Goal: Communication & Community: Answer question/provide support

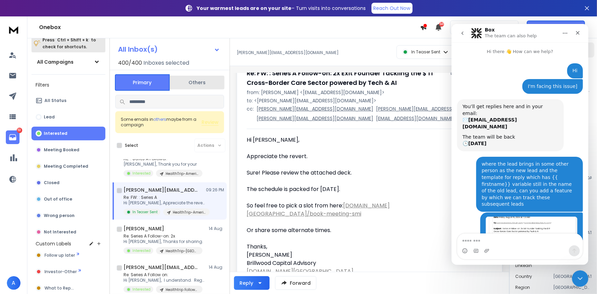
scroll to position [384, 0]
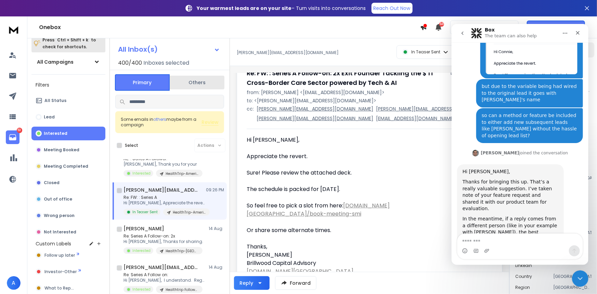
click at [434, 175] on div "Sure! Please review the attached deck. The schedule is packed for Monday. So fe…" at bounding box center [347, 193] width 200 height 49
click at [572, 276] on div "Close Intercom Messenger" at bounding box center [579, 277] width 16 height 16
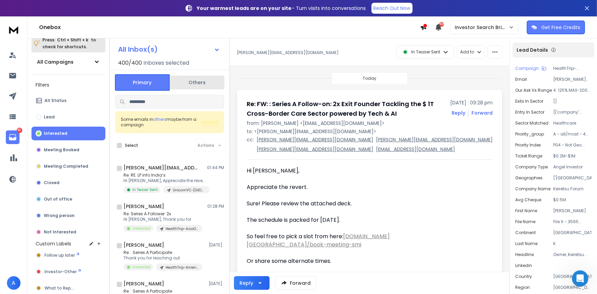
scroll to position [0, 0]
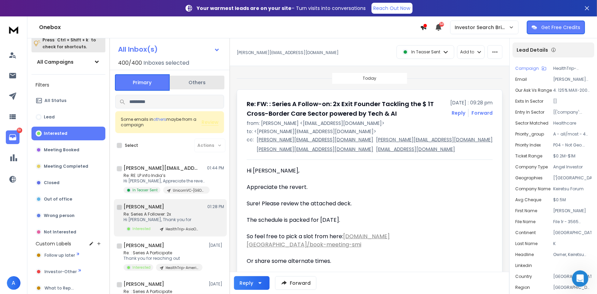
click at [187, 219] on p "Hi [PERSON_NAME], Thank you for" at bounding box center [163, 219] width 79 height 5
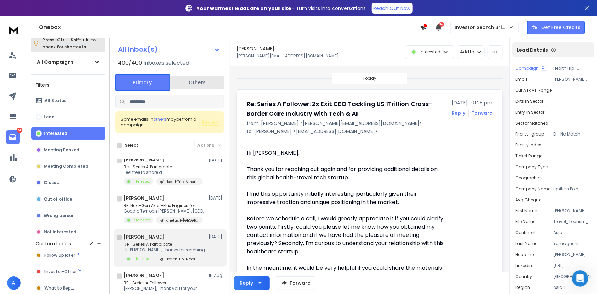
scroll to position [124, 0]
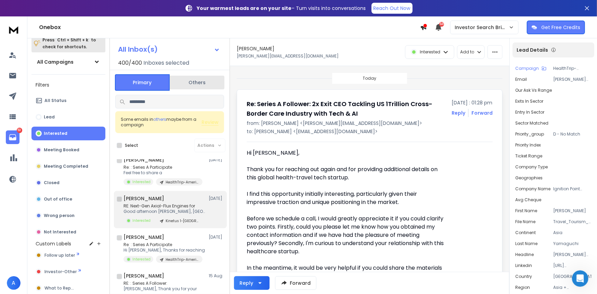
click at [182, 203] on p "RE: Next-Gen Axial-Flux Engines for" at bounding box center [165, 205] width 82 height 5
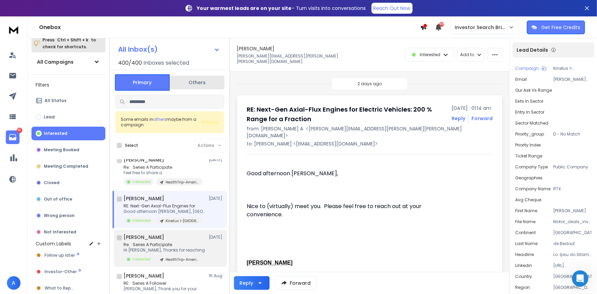
click at [190, 246] on p "Re: : Series A Participate" at bounding box center [164, 244] width 81 height 5
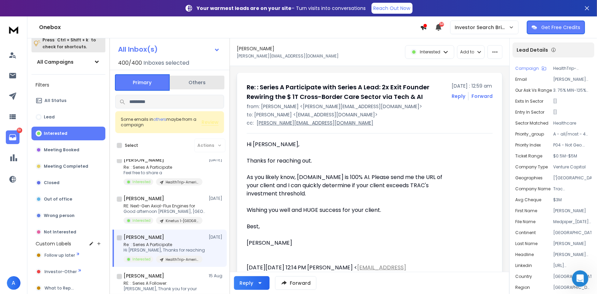
scroll to position [0, 0]
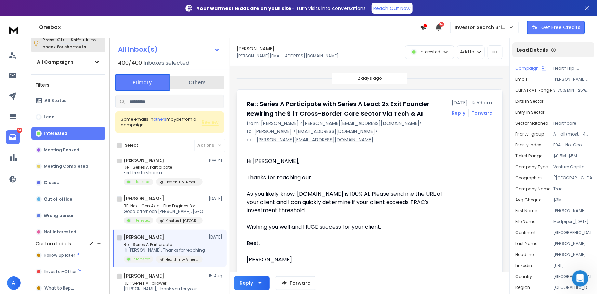
click at [462, 113] on button "Reply" at bounding box center [459, 113] width 14 height 7
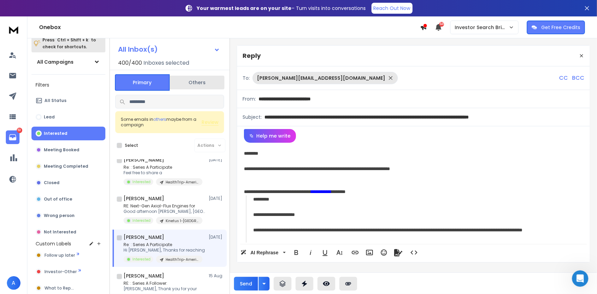
click at [370, 189] on div "**********" at bounding box center [412, 193] width 351 height 100
drag, startPoint x: 366, startPoint y: 168, endPoint x: 423, endPoint y: 167, distance: 56.8
click at [423, 167] on div "**********" at bounding box center [410, 161] width 333 height 23
click at [426, 169] on div "**********" at bounding box center [410, 161] width 333 height 23
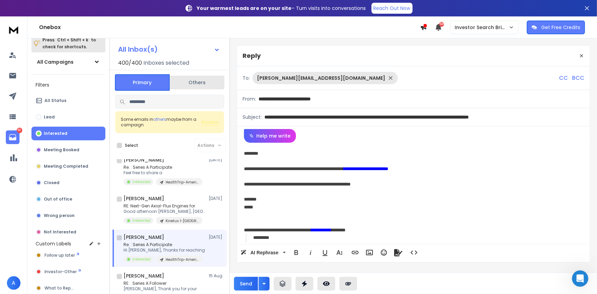
click at [563, 75] on p "CC" at bounding box center [563, 78] width 9 height 8
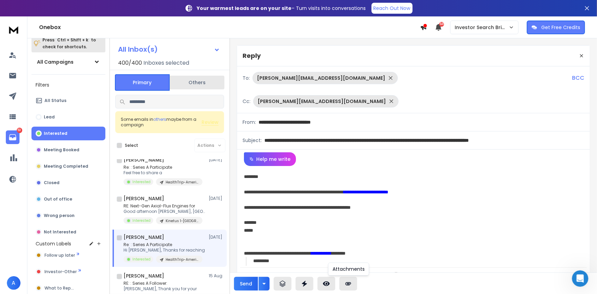
click at [349, 284] on icon at bounding box center [349, 283] width 6 height 3
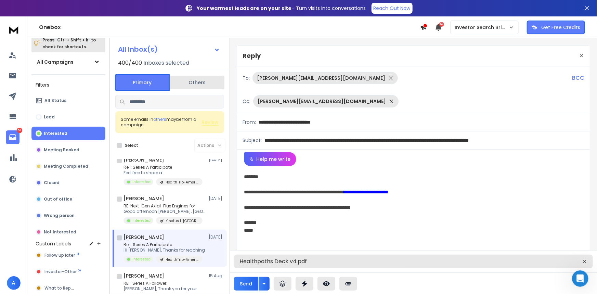
click at [245, 286] on button "Send" at bounding box center [246, 284] width 24 height 14
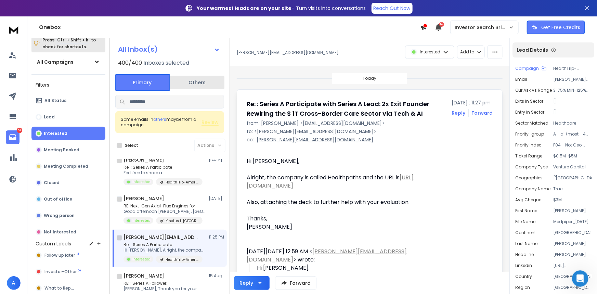
click at [442, 56] on div "Interested" at bounding box center [430, 52] width 49 height 13
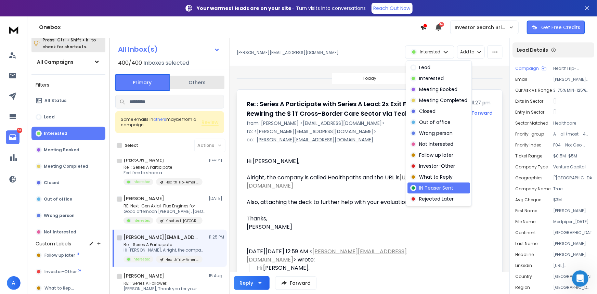
click at [440, 190] on p "IN Teaser Sent" at bounding box center [436, 187] width 34 height 7
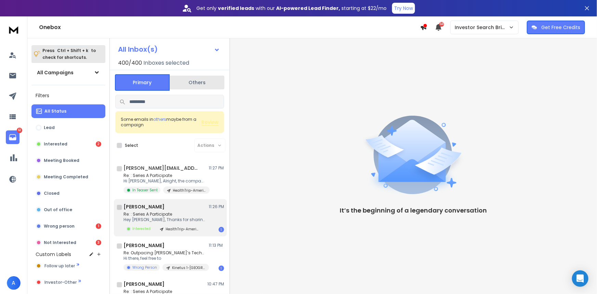
click at [184, 225] on div "Re: : Series A Participate Hey [PERSON_NAME], Thanks for sharing, Interested He…" at bounding box center [165, 222] width 82 height 21
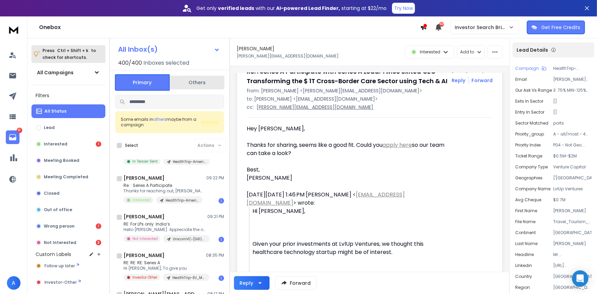
scroll to position [202, 0]
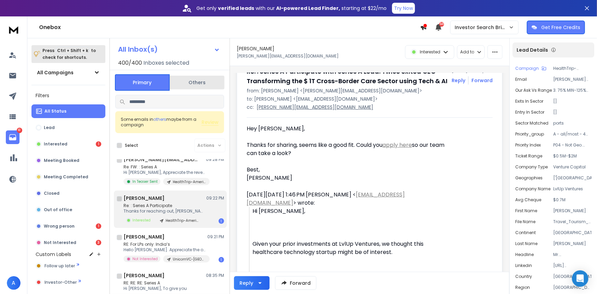
click at [188, 206] on p "Re: : Series A Participate" at bounding box center [165, 205] width 82 height 5
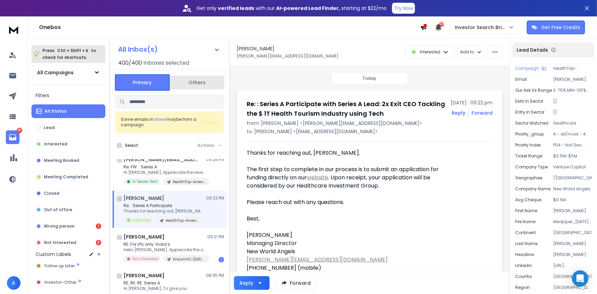
click at [321, 176] on link "website" at bounding box center [317, 178] width 21 height 8
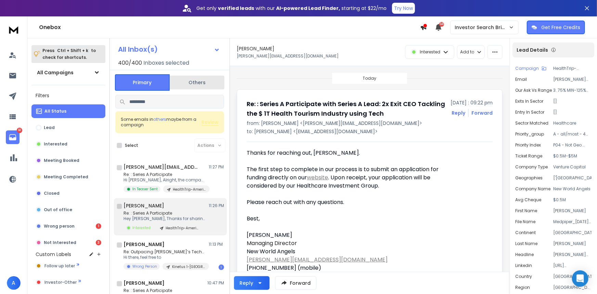
scroll to position [0, 0]
click at [183, 209] on div "[PERSON_NAME] 11:26 PM" at bounding box center [174, 206] width 101 height 7
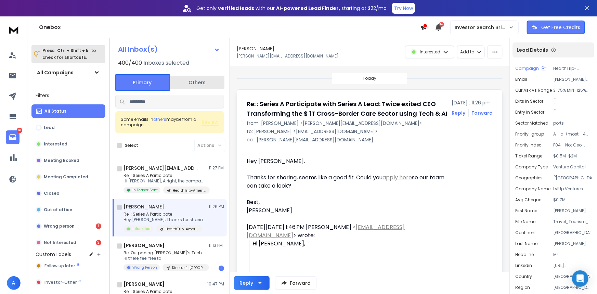
click at [396, 181] on link "apply here" at bounding box center [397, 178] width 29 height 8
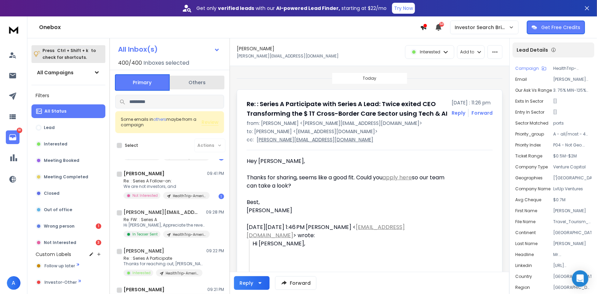
scroll to position [155, 0]
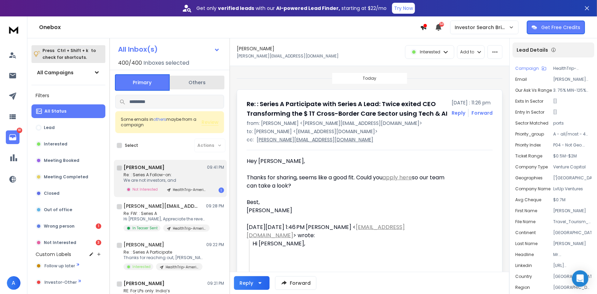
click at [191, 184] on div "Re: : Series A Follow-on: We are not investors, and Not Interested HealthTrip-A…" at bounding box center [167, 182] width 86 height 21
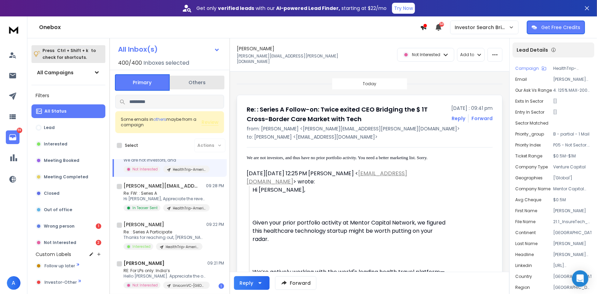
scroll to position [280, 0]
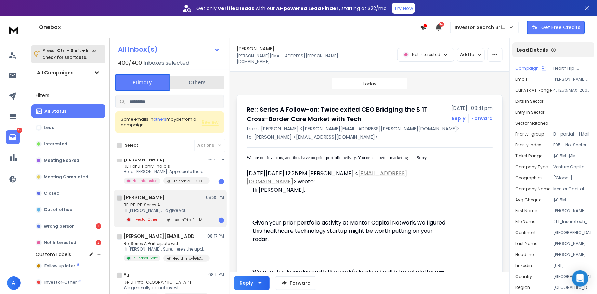
click at [195, 205] on p "RE: RE: RE: Series A" at bounding box center [165, 204] width 82 height 5
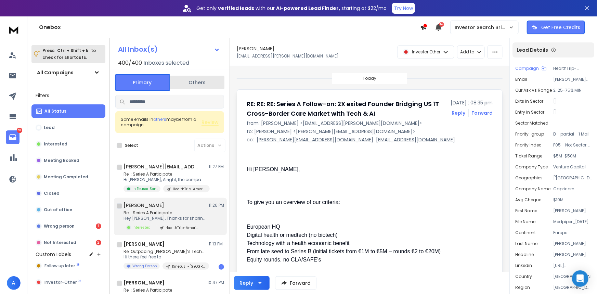
scroll to position [0, 0]
click at [199, 205] on div "[PERSON_NAME] 11:26 PM" at bounding box center [174, 206] width 101 height 7
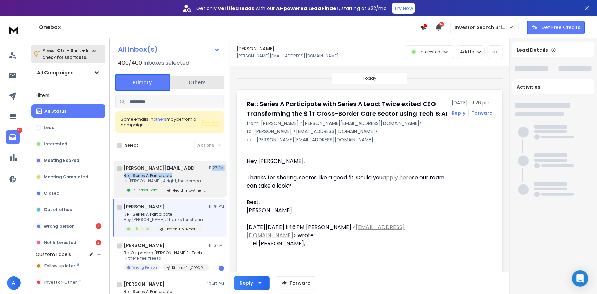
click at [210, 171] on div "[PERSON_NAME][EMAIL_ADDRESS][DOMAIN_NAME] 11:27 PM Re: : Series A Participate H…" at bounding box center [174, 179] width 101 height 29
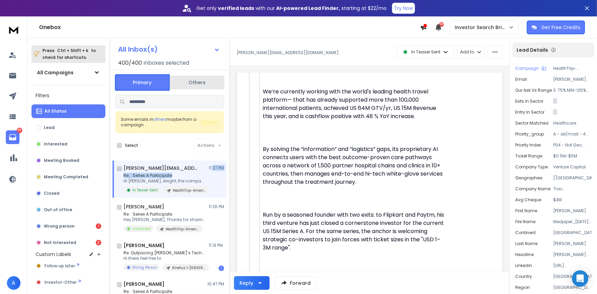
scroll to position [404, 0]
